Goal: Navigation & Orientation: Find specific page/section

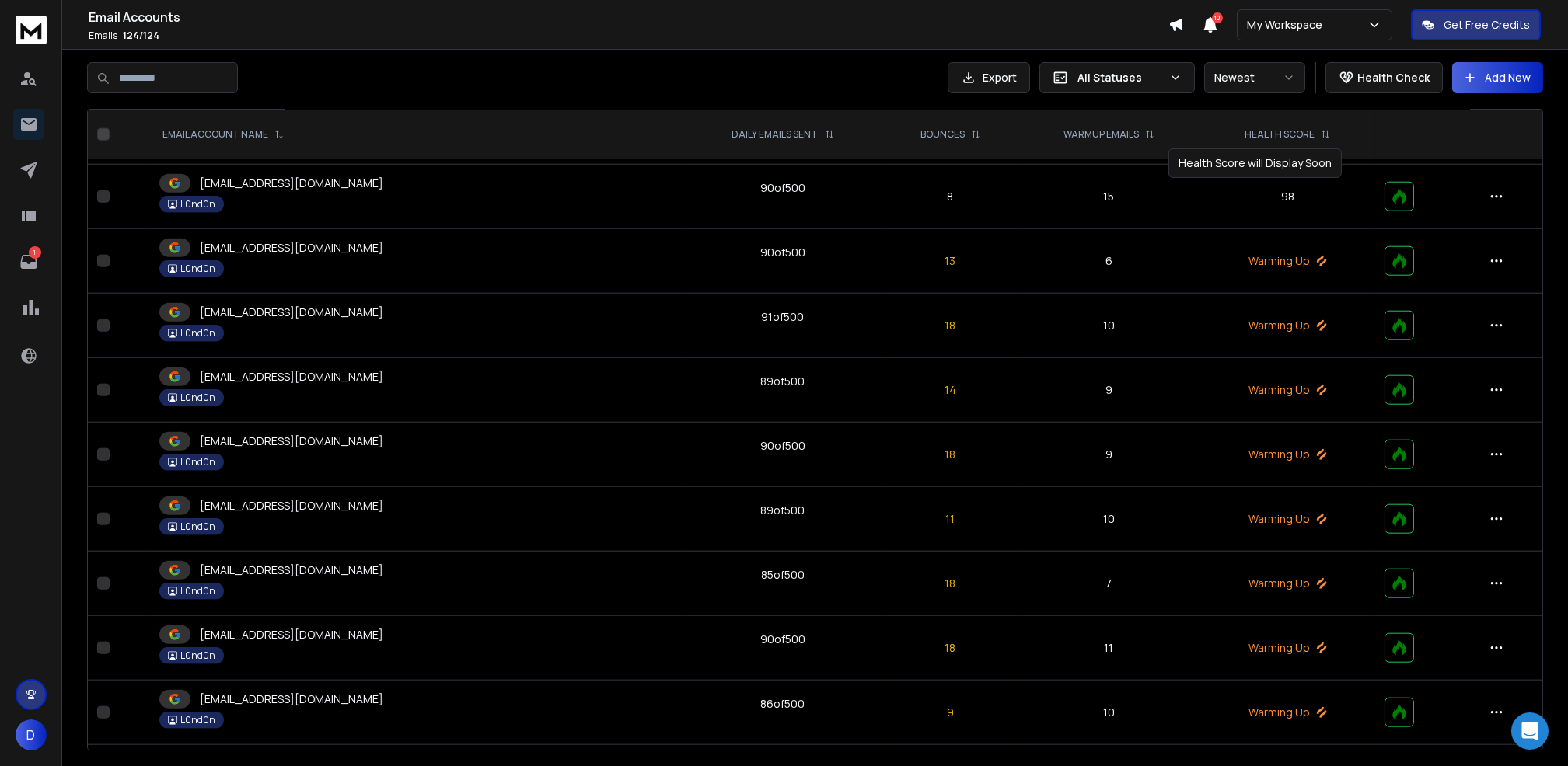
scroll to position [7438, 0]
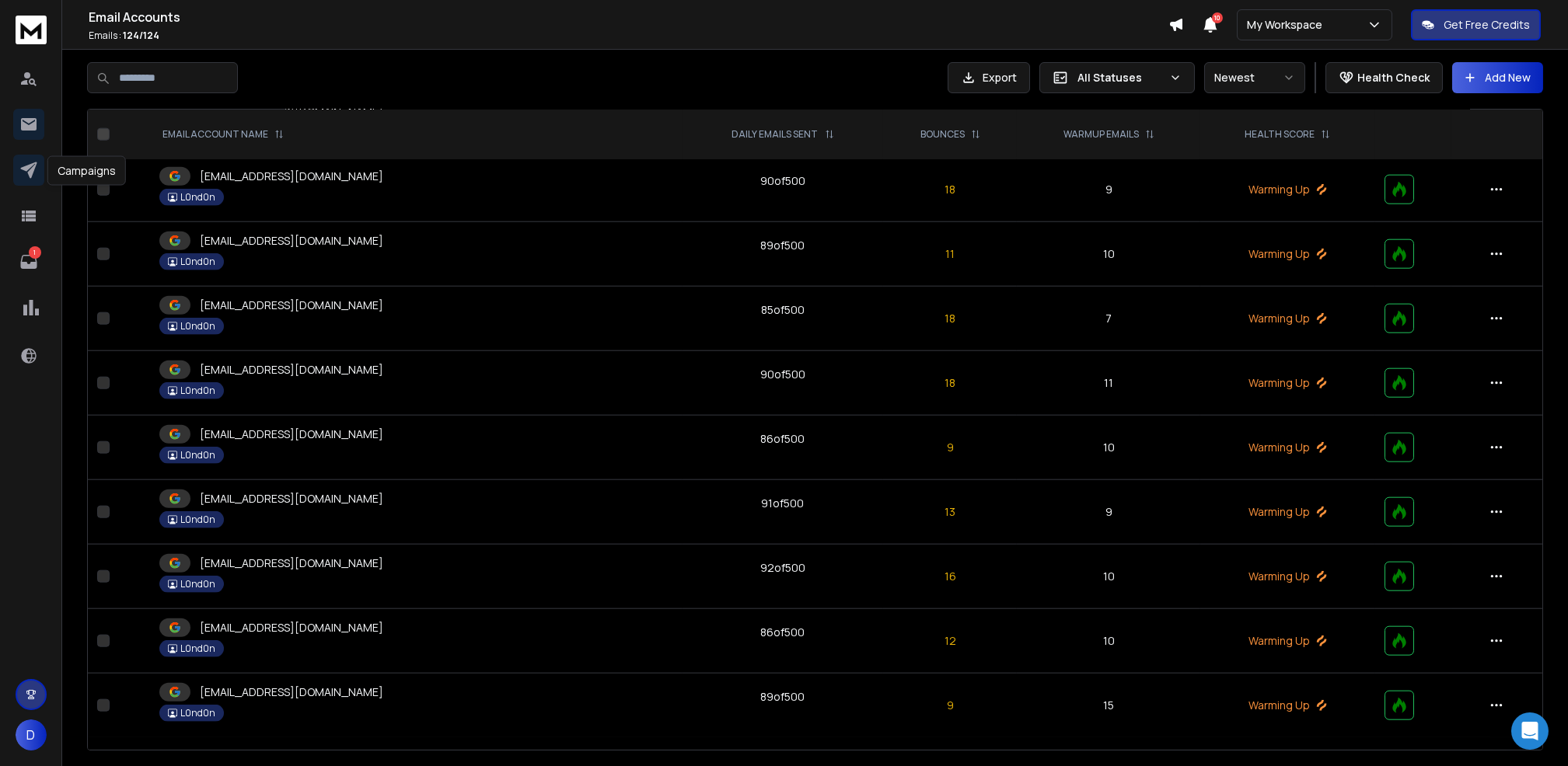
click at [27, 166] on icon at bounding box center [29, 171] width 19 height 19
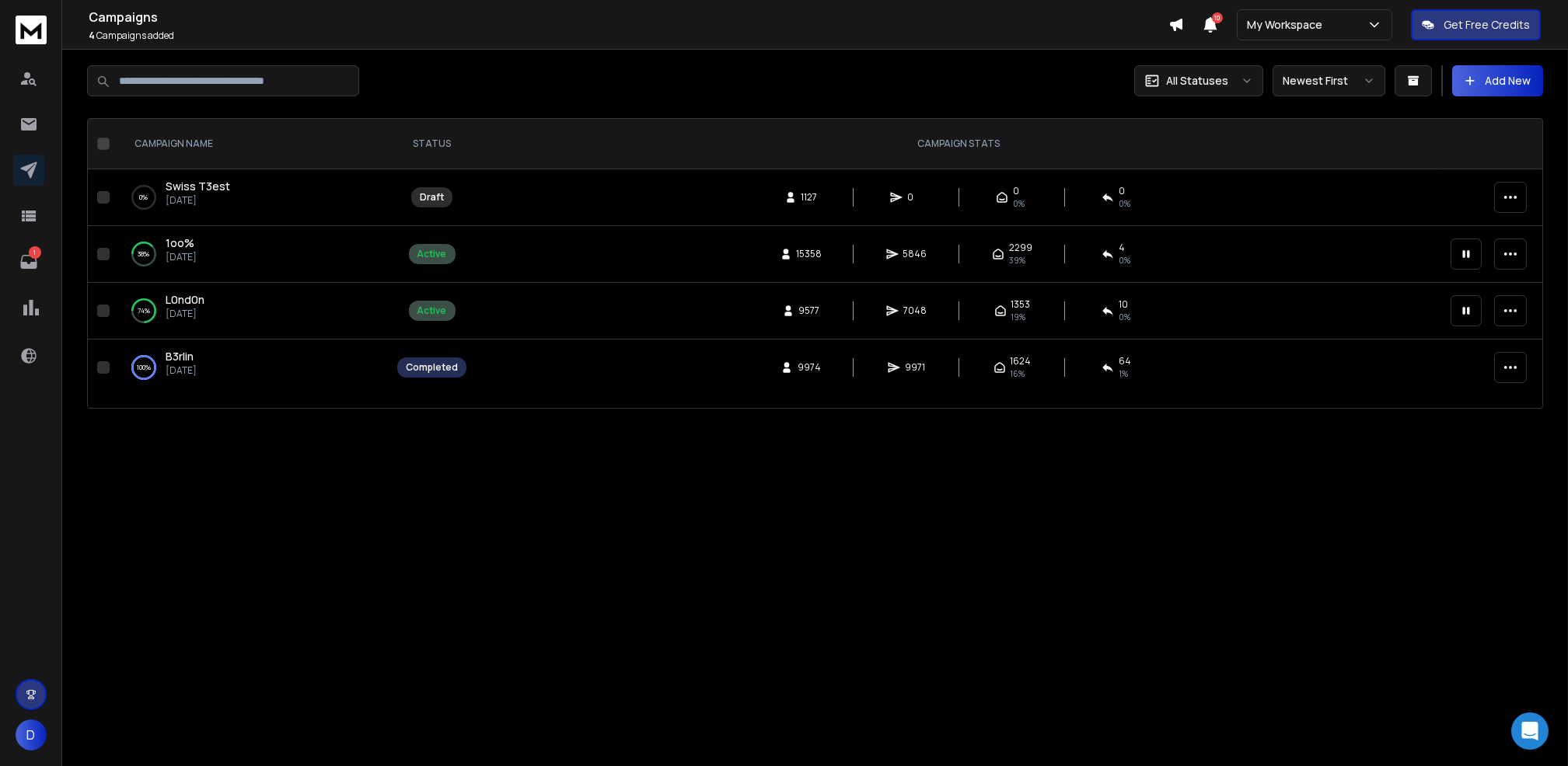
click at [154, 402] on caption at bounding box center [815, 402] width 1454 height 12
click at [905, 427] on div "Campaigns 4 Campaigns Added All Statuses Newest First Add New CAMPAIGN NAME STA…" at bounding box center [815, 447] width 1456 height 766
click at [1079, 366] on div "9974 9971 1624 16 % 64 1 %" at bounding box center [958, 367] width 388 height 25
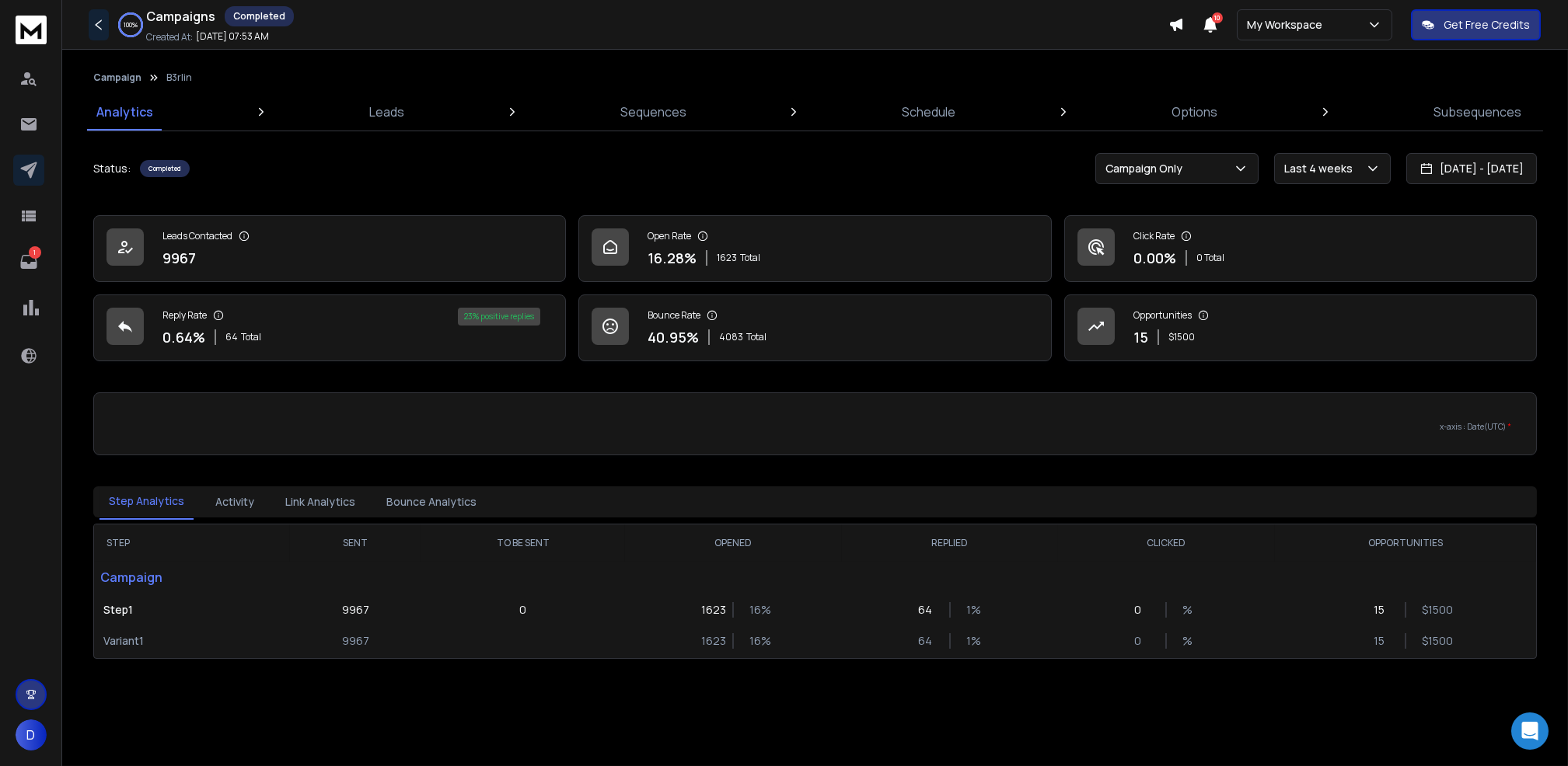
click at [98, 22] on icon at bounding box center [98, 25] width 14 height 14
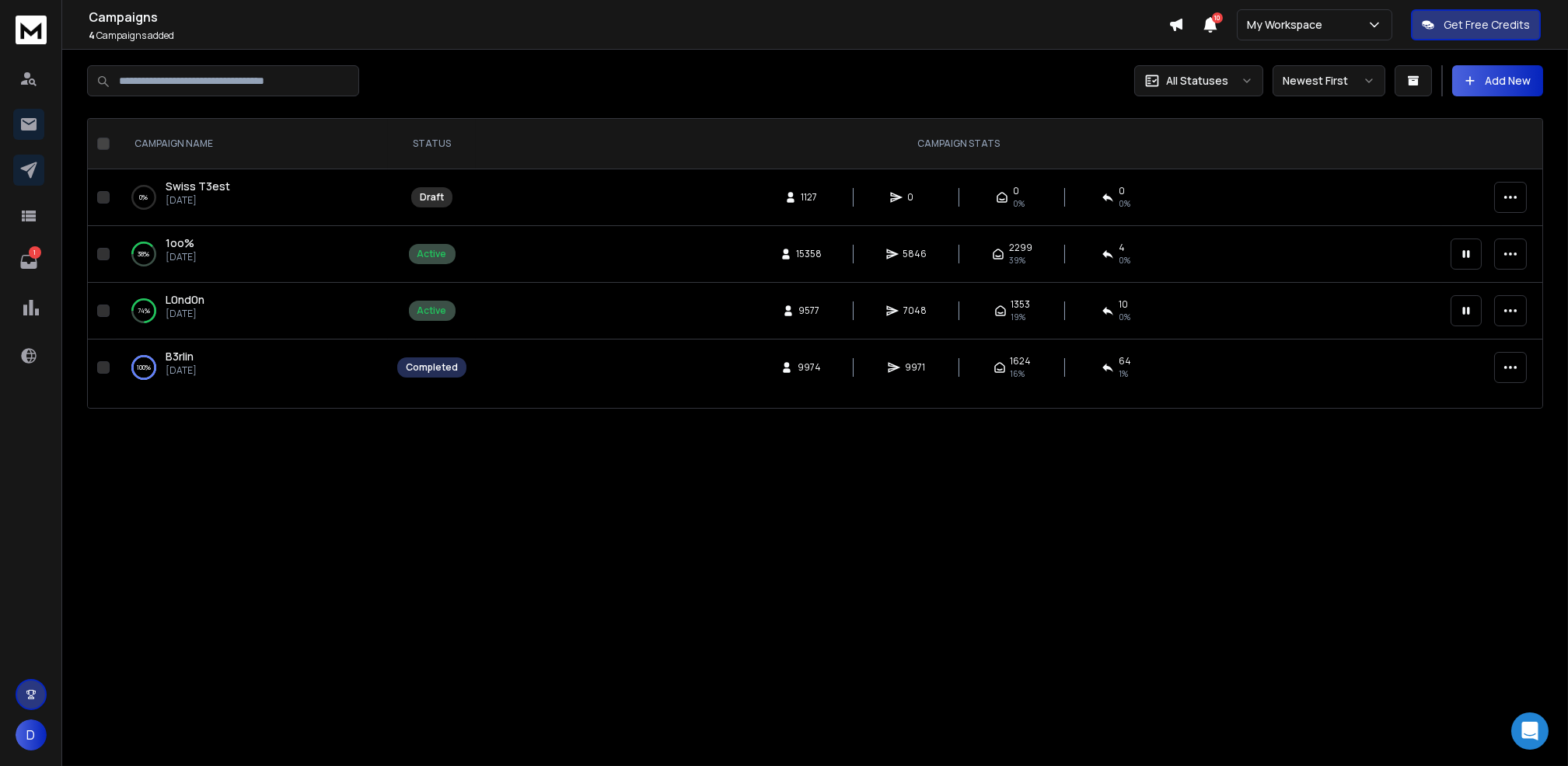
click at [27, 124] on icon at bounding box center [29, 125] width 19 height 19
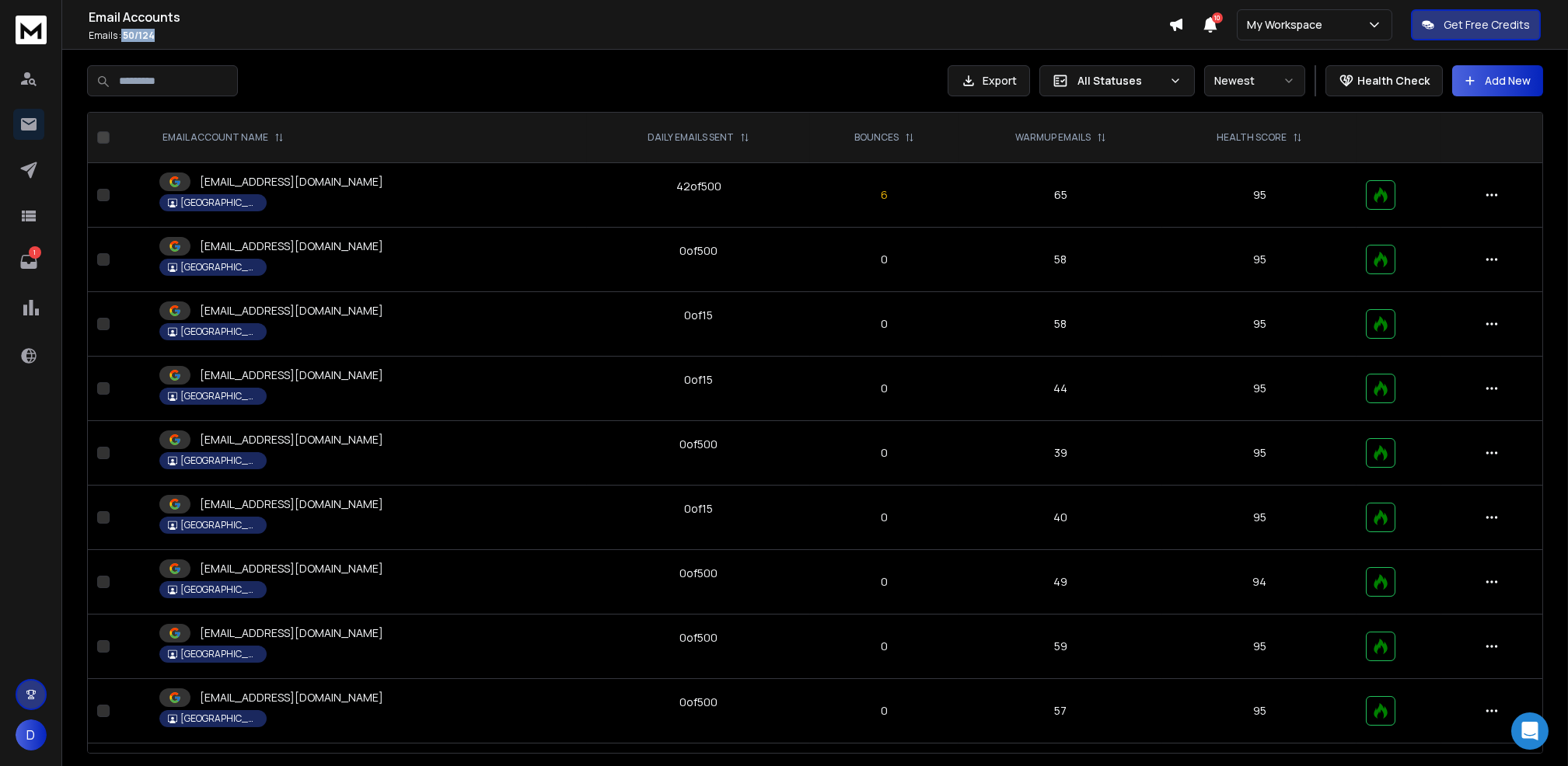
drag, startPoint x: 120, startPoint y: 29, endPoint x: 167, endPoint y: 30, distance: 47.0
click at [167, 30] on p "Emails : 50 / 124" at bounding box center [628, 35] width 1079 height 12
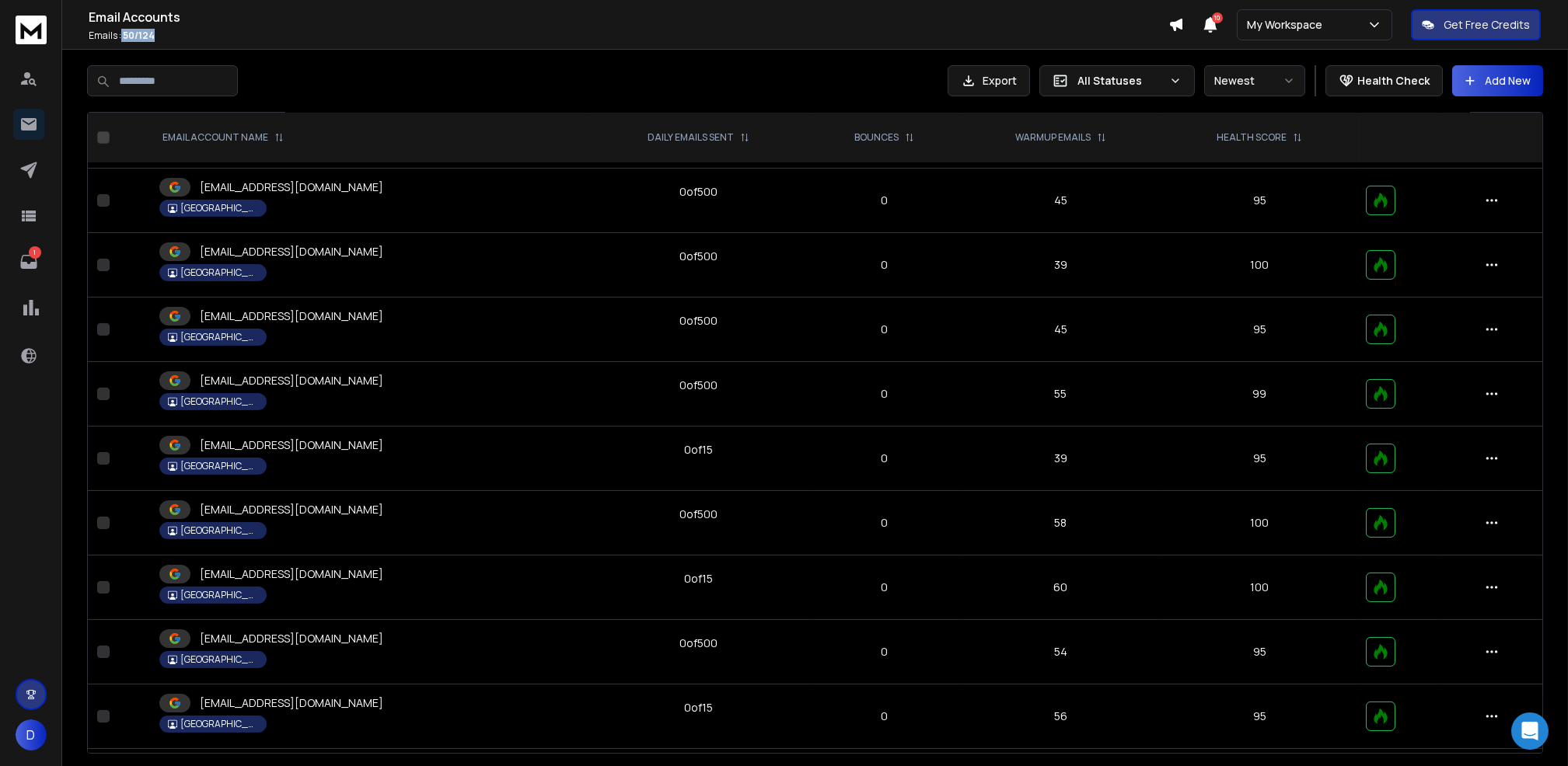
scroll to position [1968, 0]
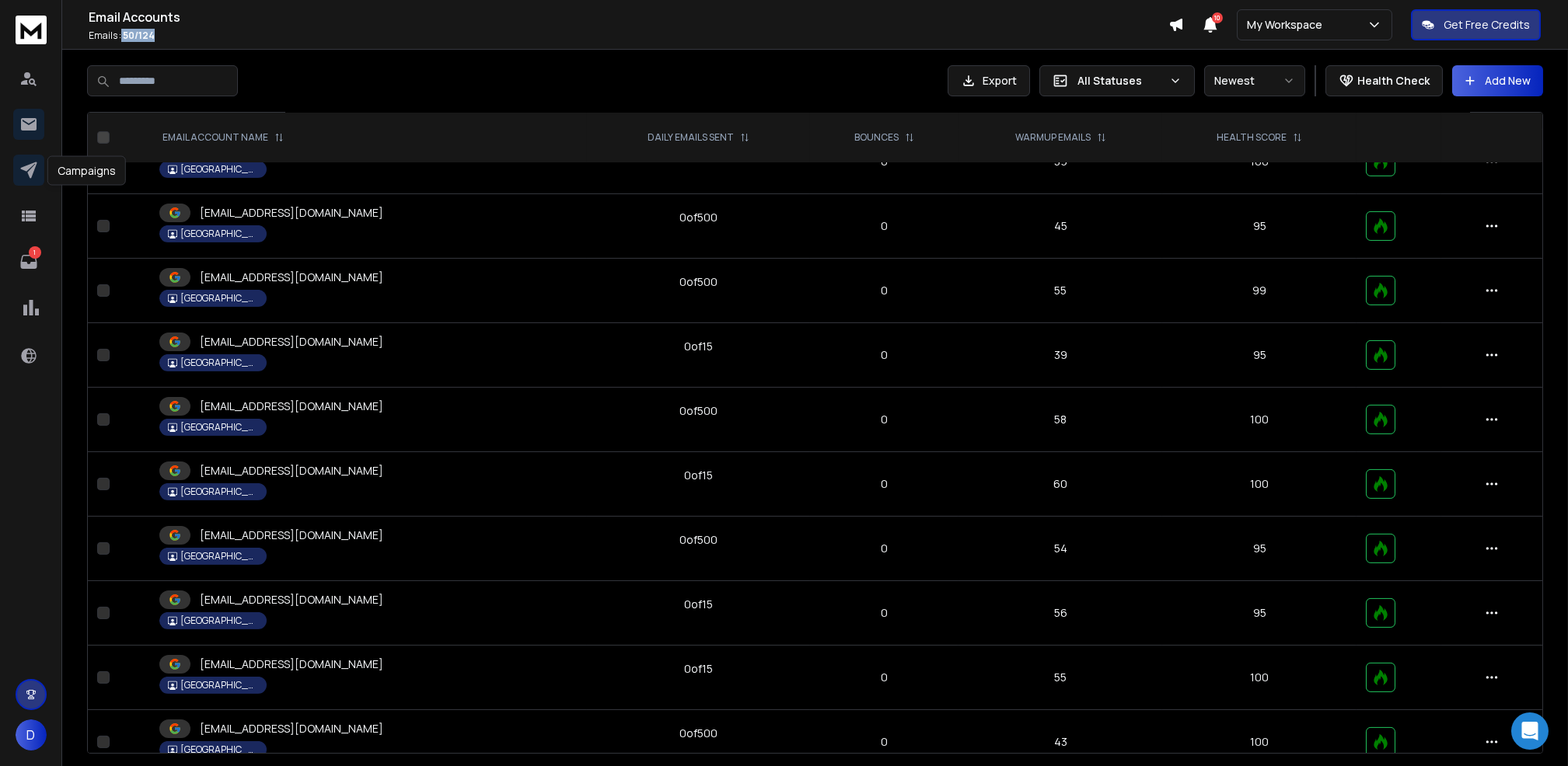
click at [29, 166] on icon at bounding box center [29, 171] width 19 height 19
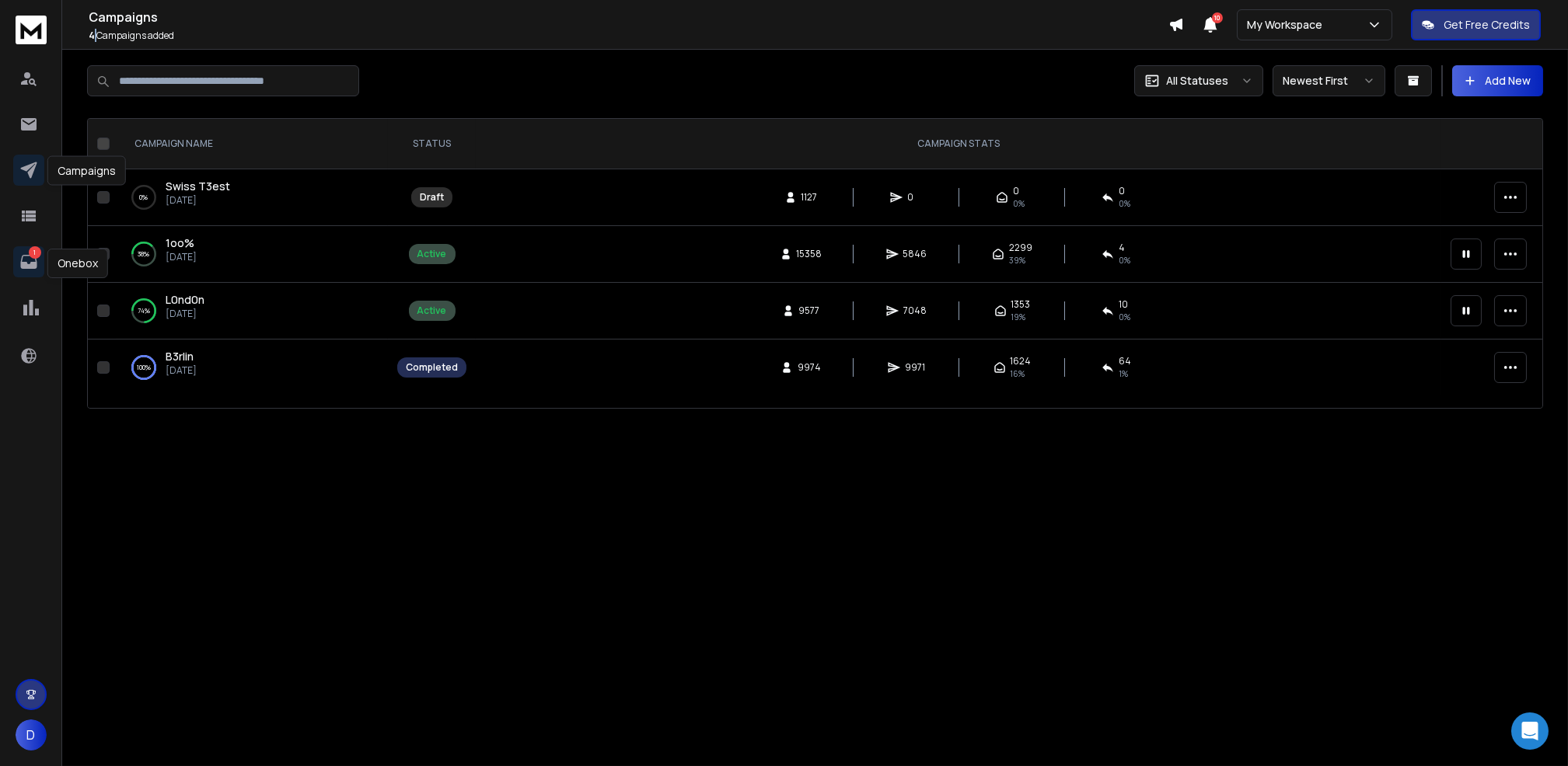
click at [31, 261] on icon at bounding box center [29, 262] width 19 height 19
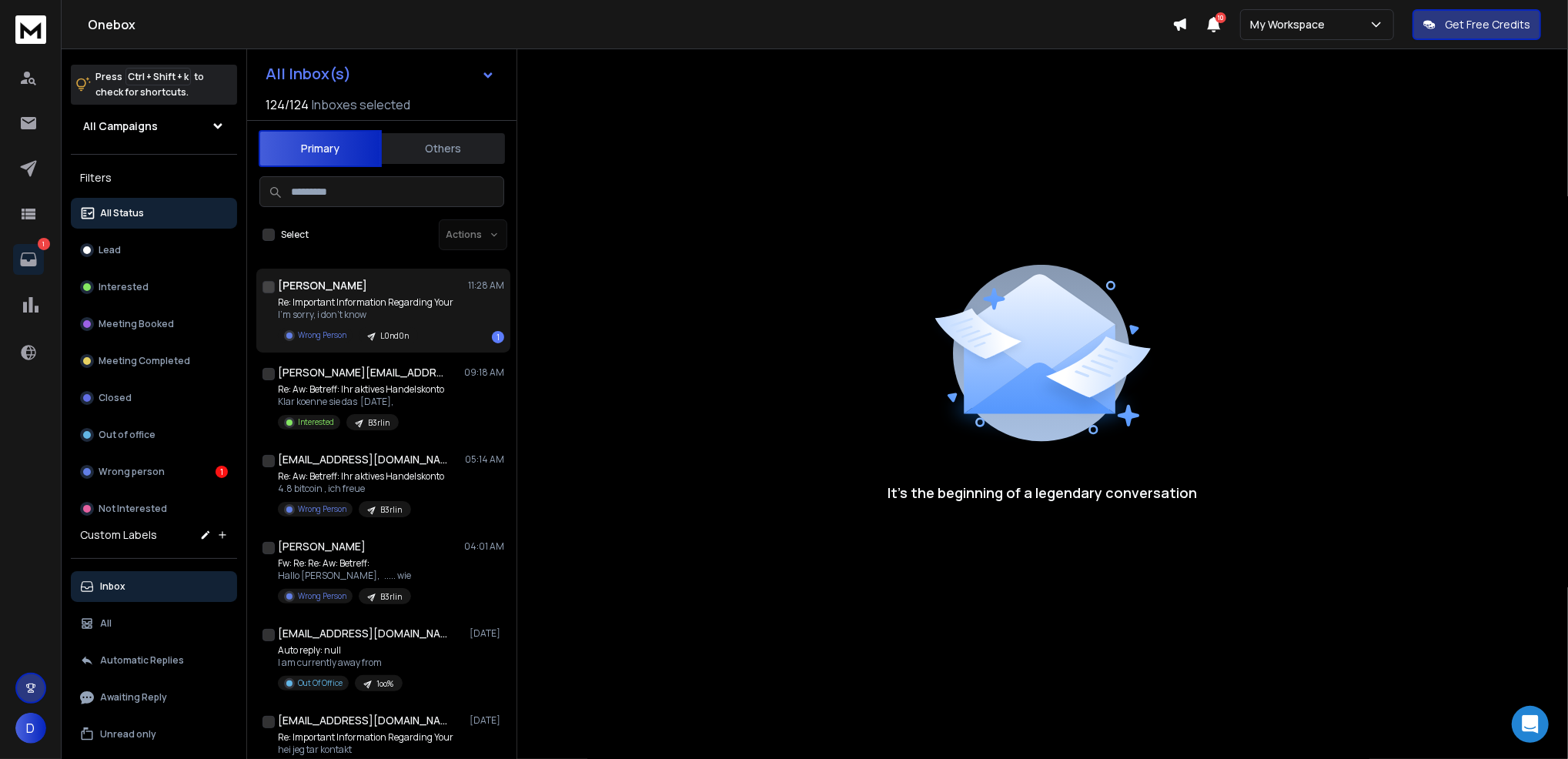
click at [310, 316] on p "I’m sorry, i don’t know" at bounding box center [366, 315] width 176 height 12
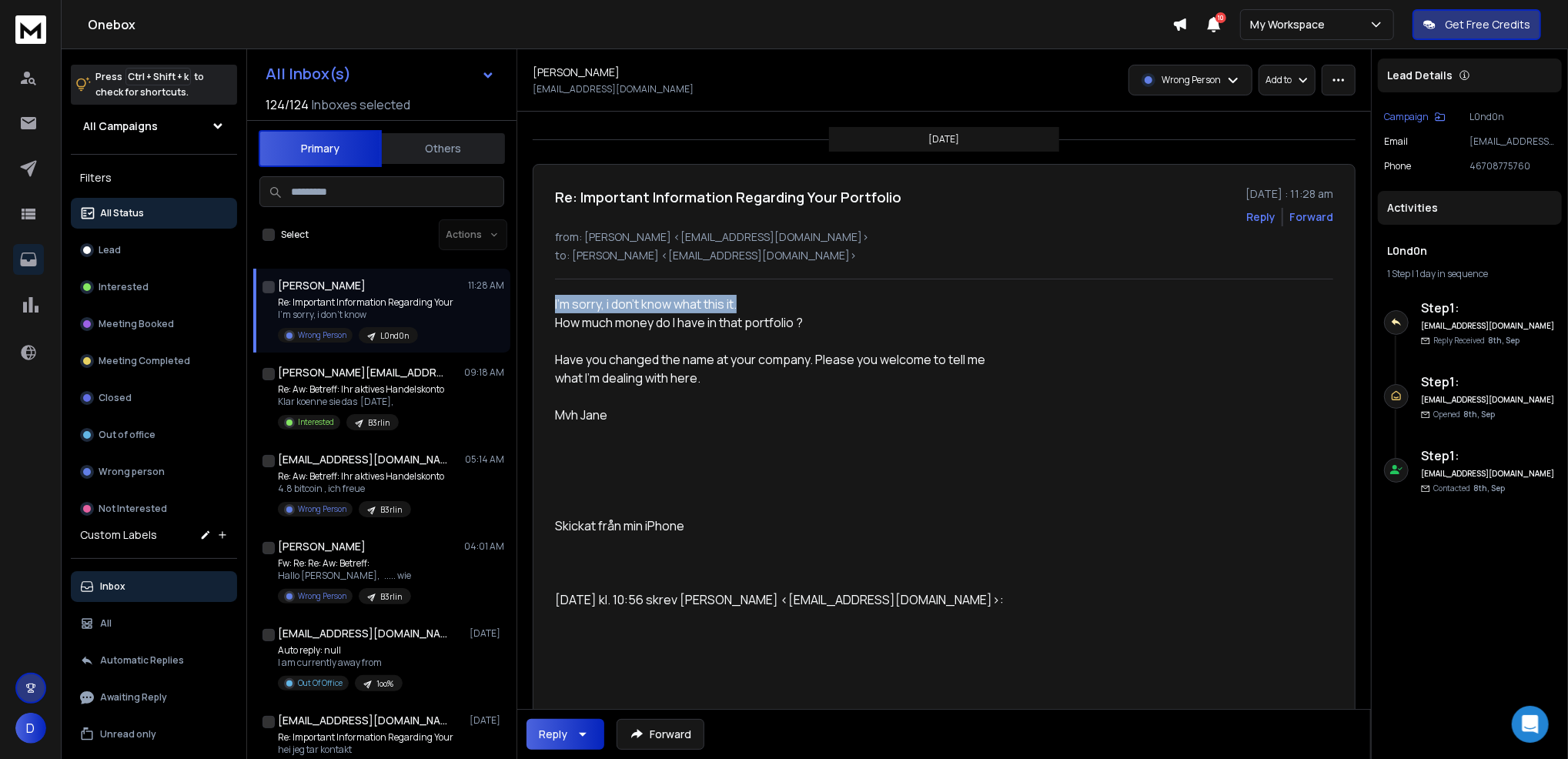
drag, startPoint x: 556, startPoint y: 294, endPoint x: 841, endPoint y: 312, distance: 285.6
click at [32, 160] on icon at bounding box center [28, 169] width 19 height 19
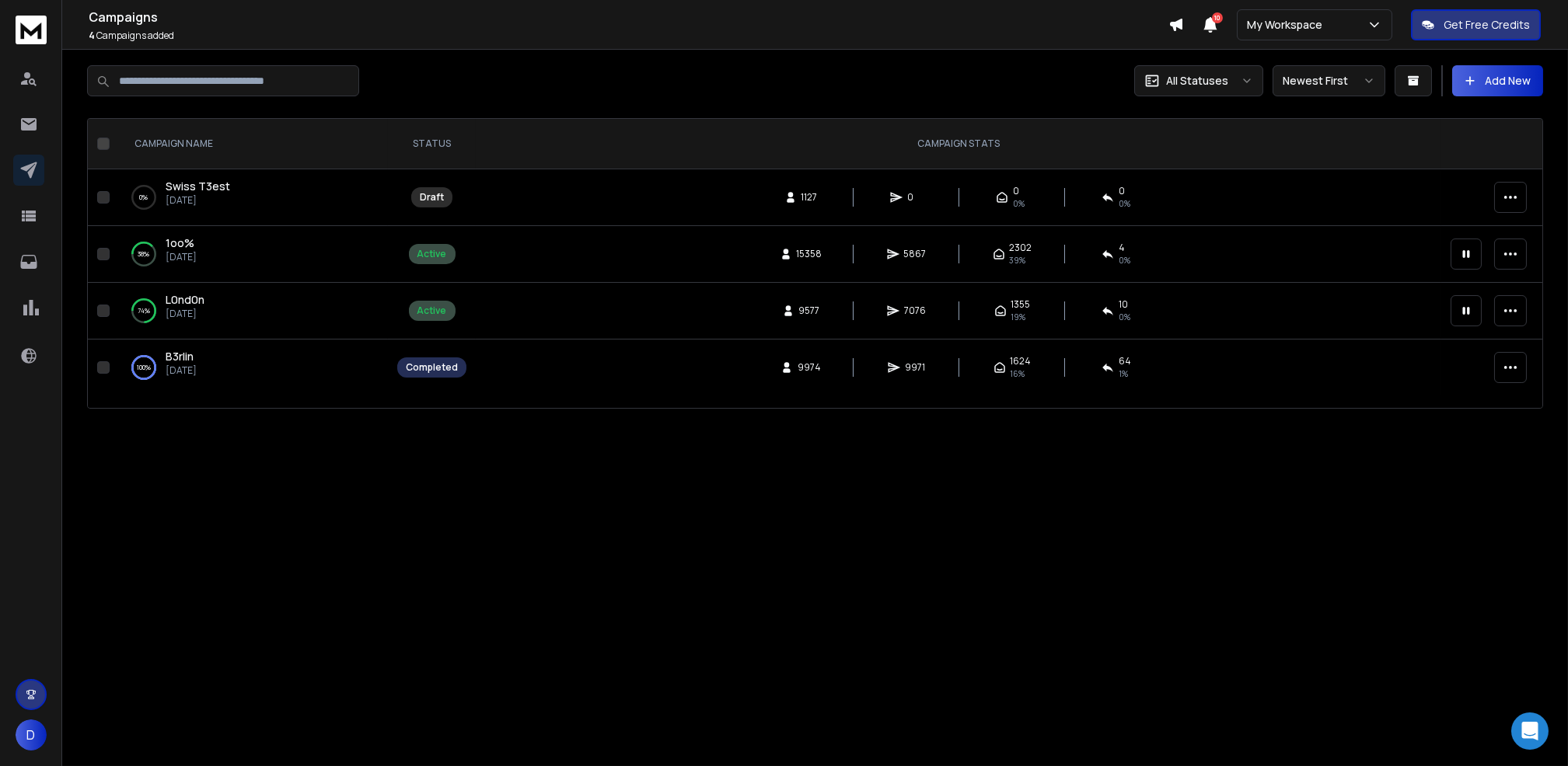
click at [35, 107] on div at bounding box center [31, 219] width 35 height 314
drag, startPoint x: 31, startPoint y: 128, endPoint x: 40, endPoint y: 115, distance: 15.8
click at [31, 128] on icon at bounding box center [29, 124] width 15 height 12
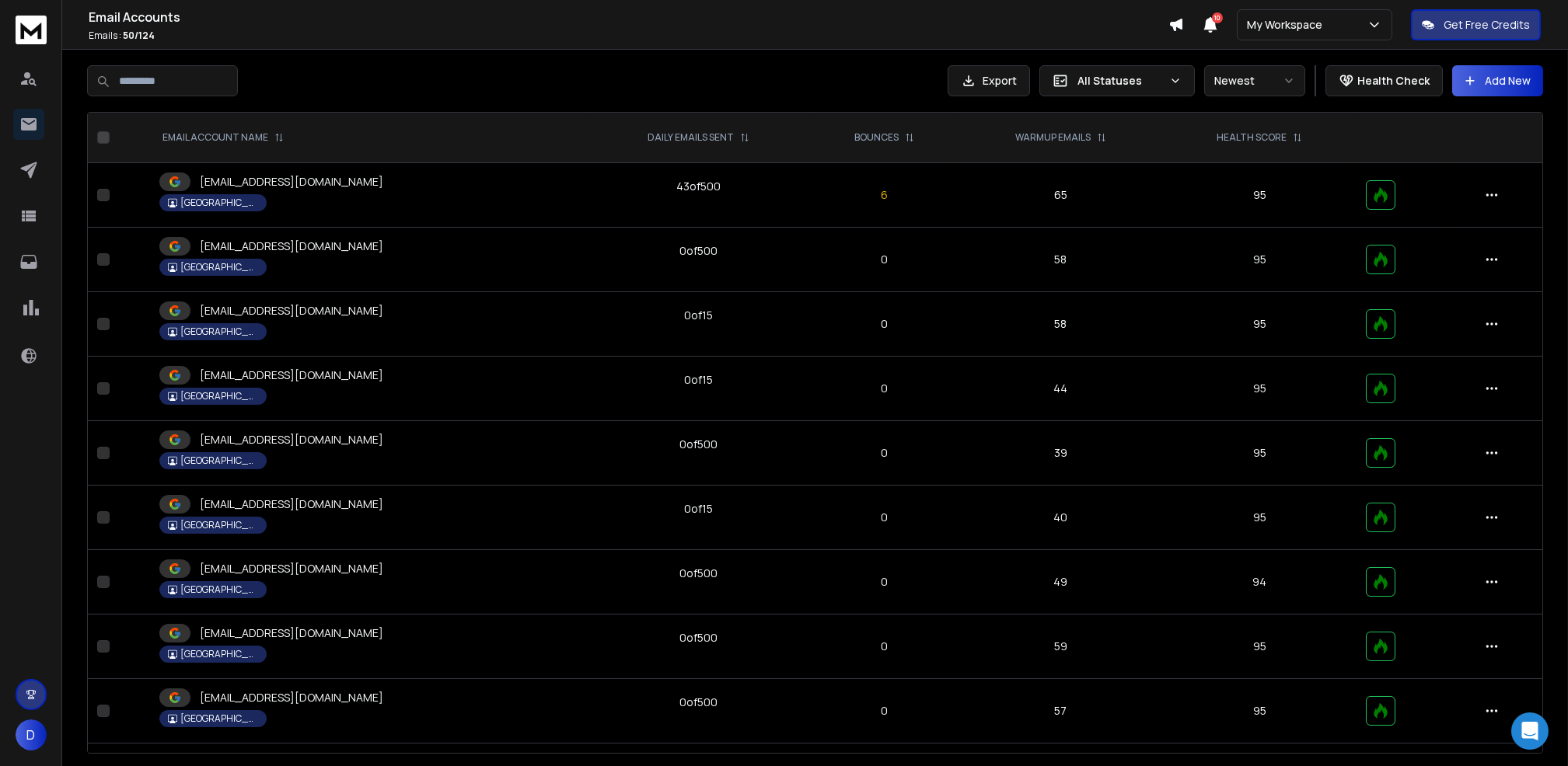
click at [317, 737] on td "maximilianblum@bitcointechlabs.com Berlin" at bounding box center [368, 712] width 437 height 65
